Goal: Find specific page/section: Find specific page/section

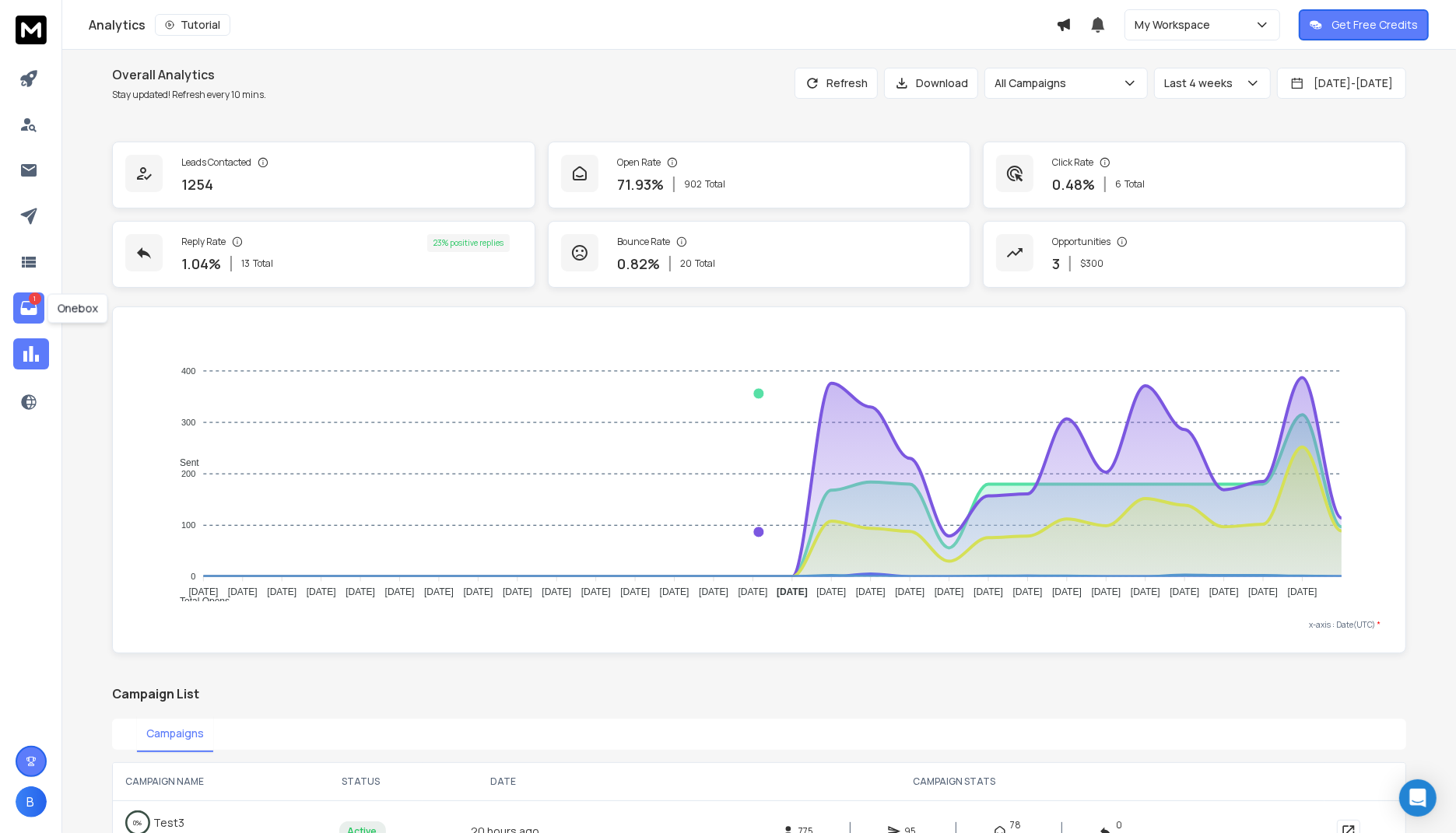
click at [39, 304] on link "1" at bounding box center [28, 308] width 31 height 31
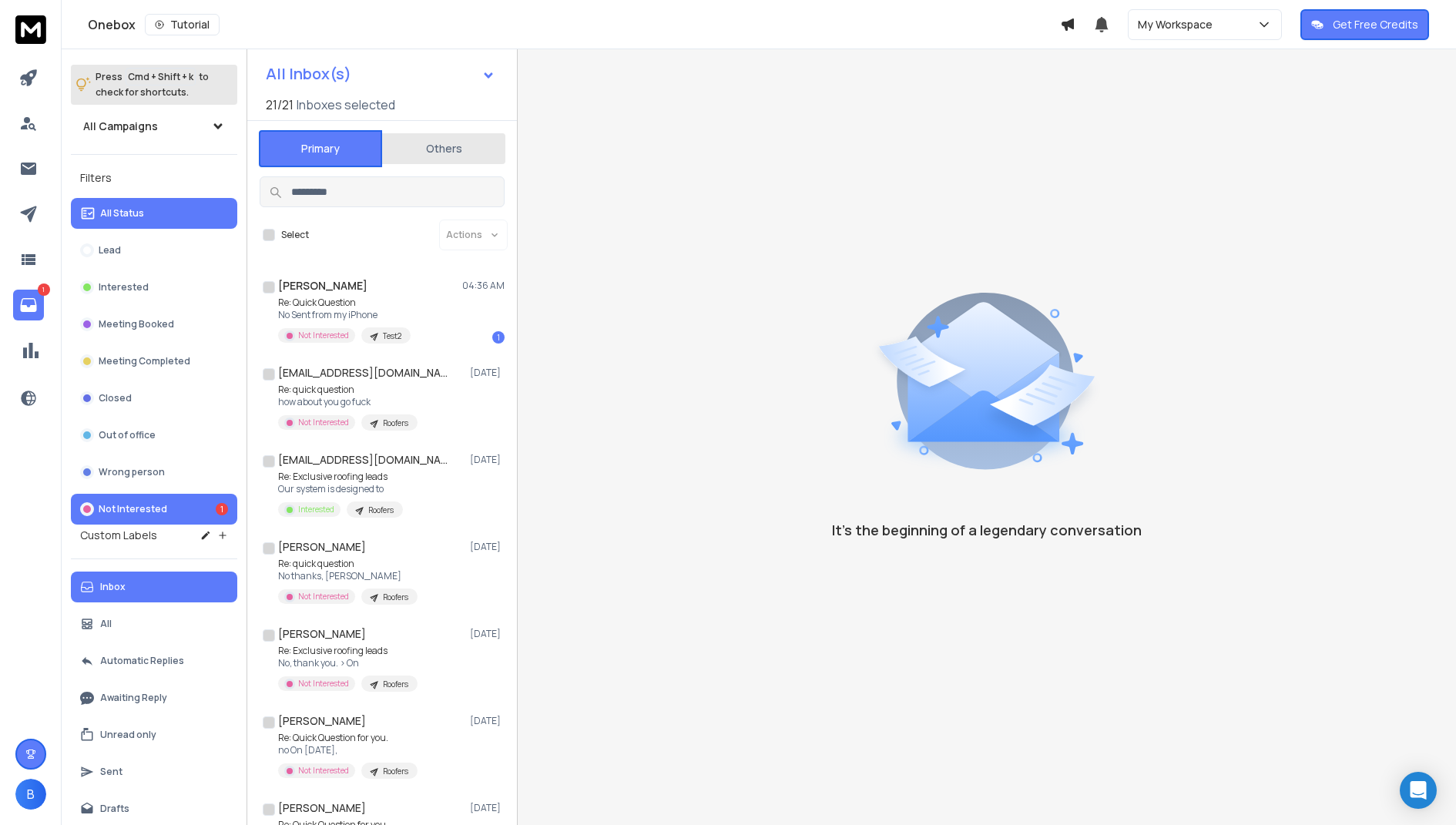
click at [148, 517] on button "Not Interested 1" at bounding box center [154, 510] width 166 height 31
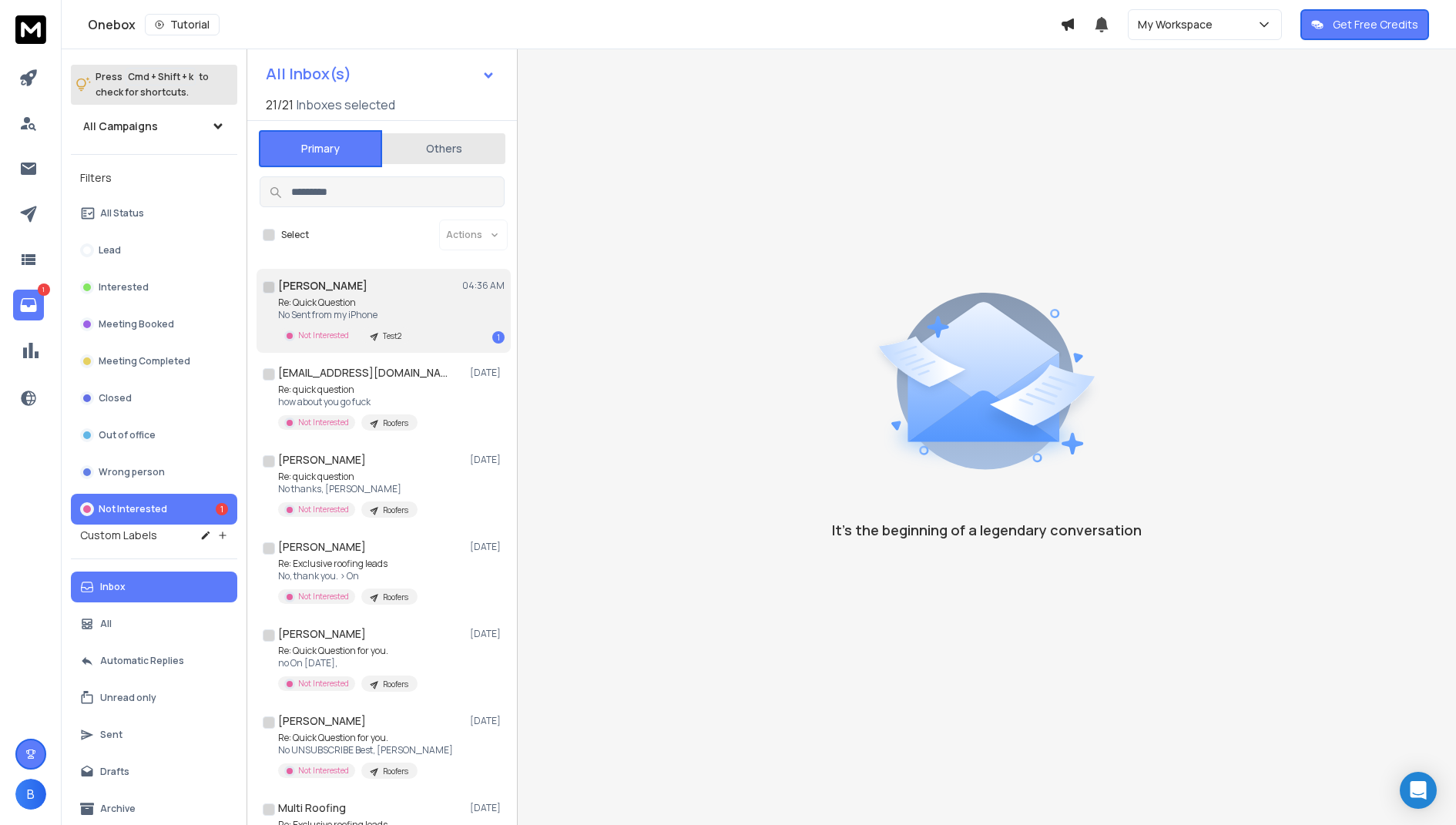
click at [341, 322] on div "Re: Quick Question No Sent from my iPhone Not Interested Test2" at bounding box center [344, 320] width 132 height 47
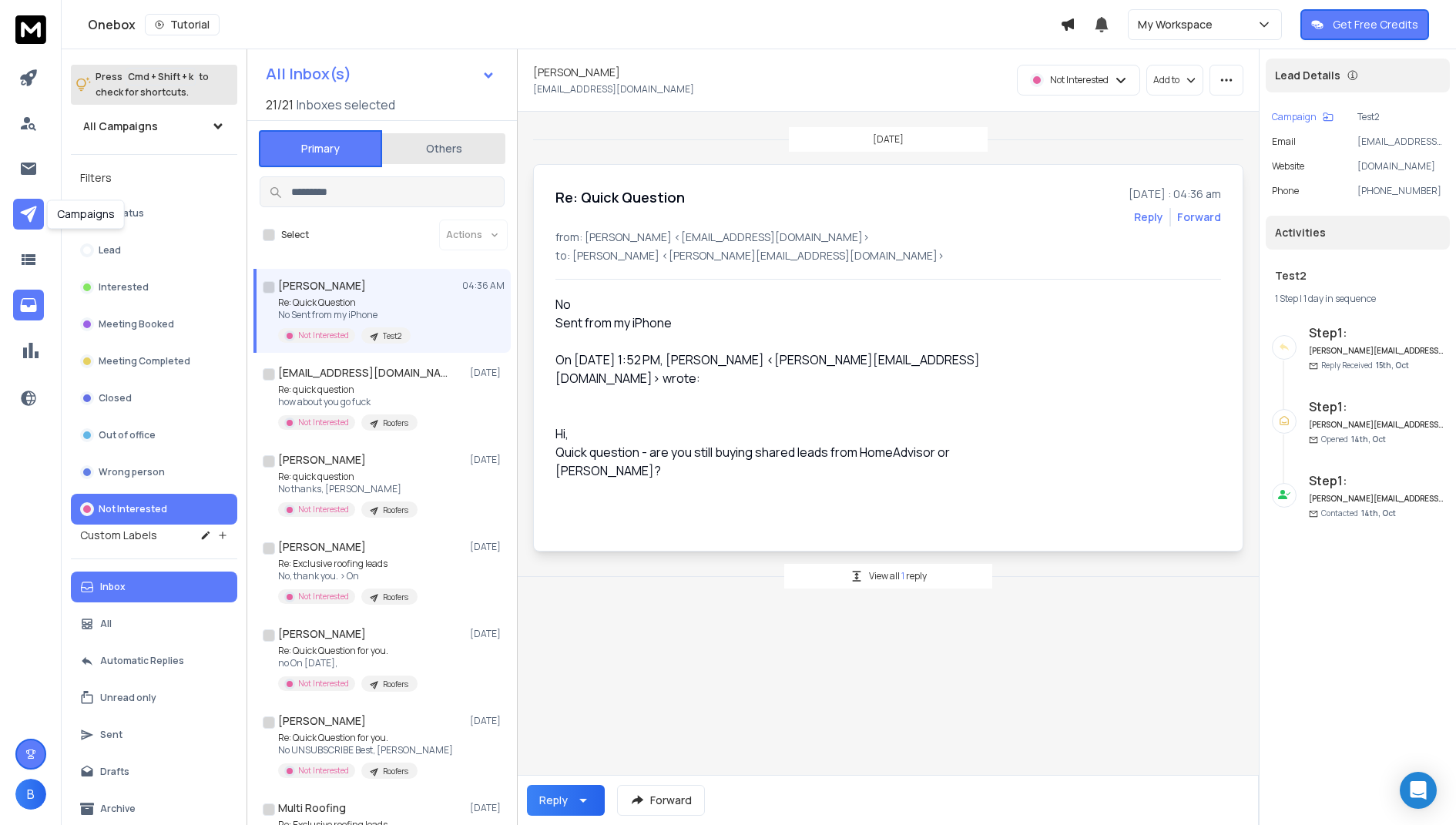
click at [29, 223] on icon at bounding box center [28, 214] width 18 height 18
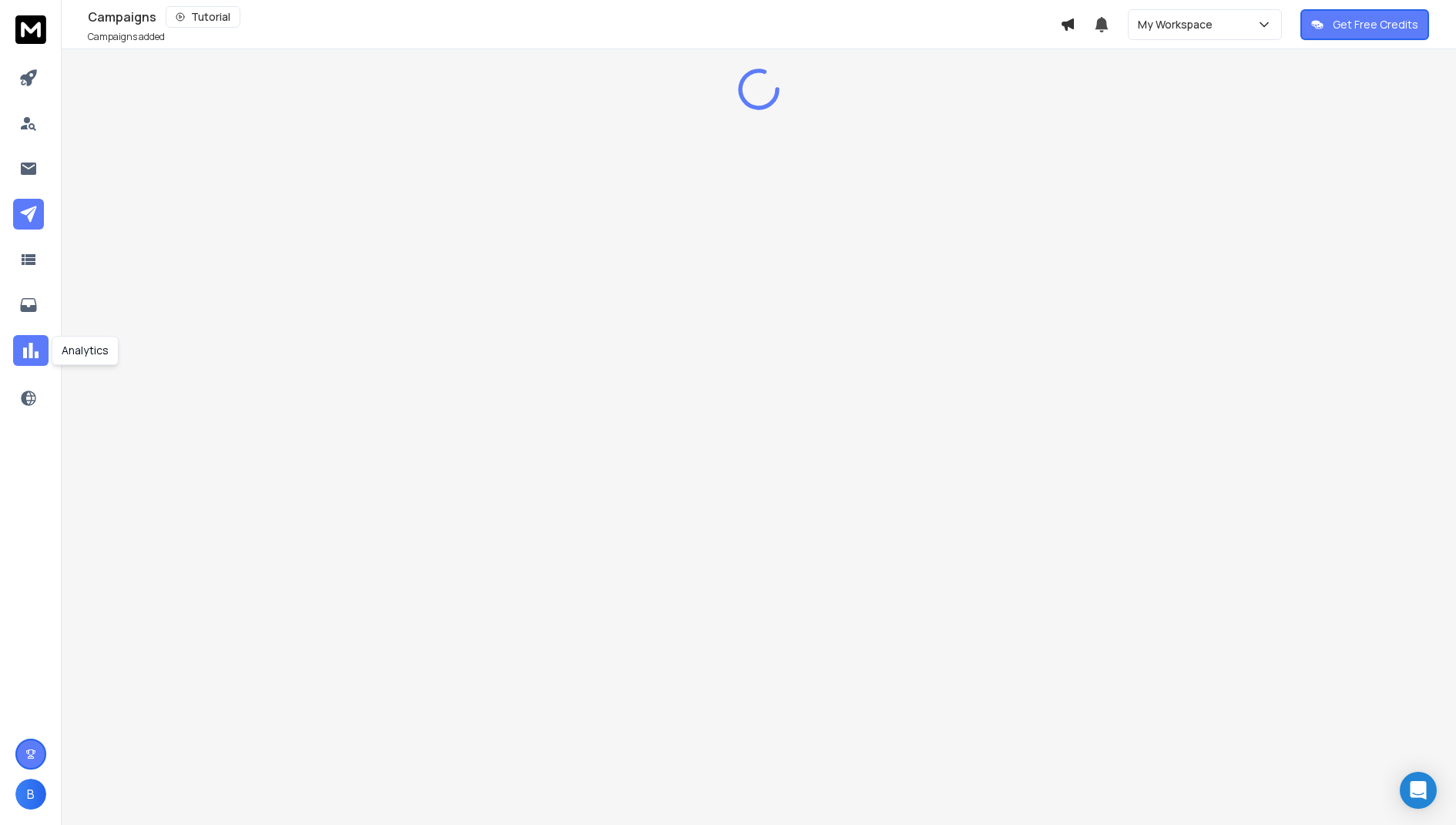
click at [25, 361] on icon at bounding box center [31, 351] width 23 height 23
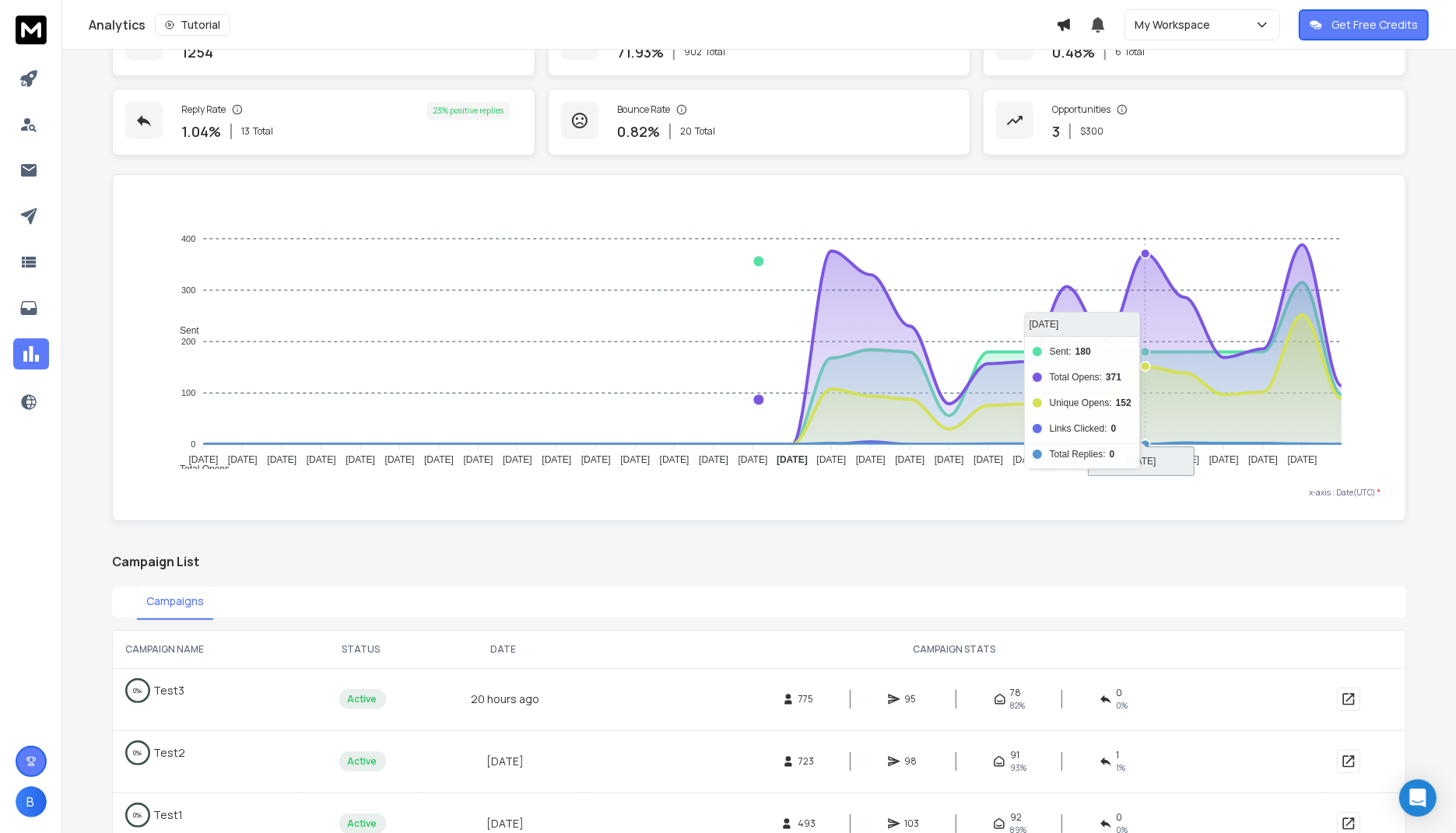
scroll to position [230, 0]
